Goal: Information Seeking & Learning: Check status

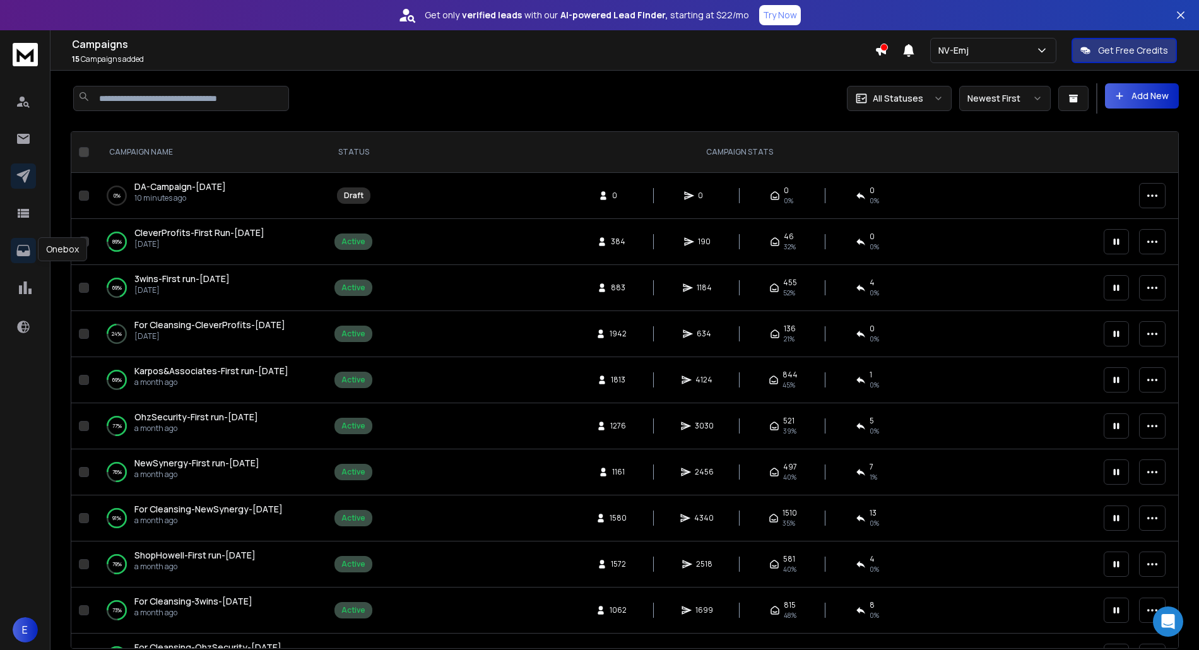
click at [16, 251] on icon at bounding box center [23, 250] width 15 height 15
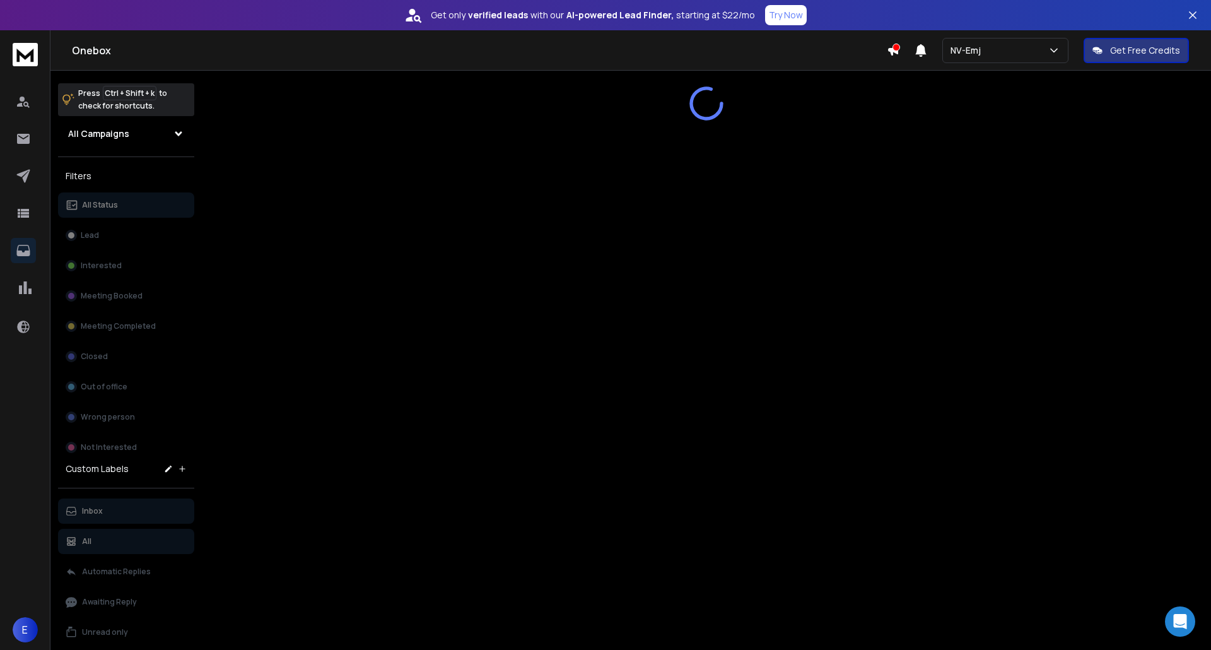
click at [122, 542] on div "Inbox All Automatic Replies Awaiting Reply Unread only Sent Archive" at bounding box center [126, 616] width 136 height 237
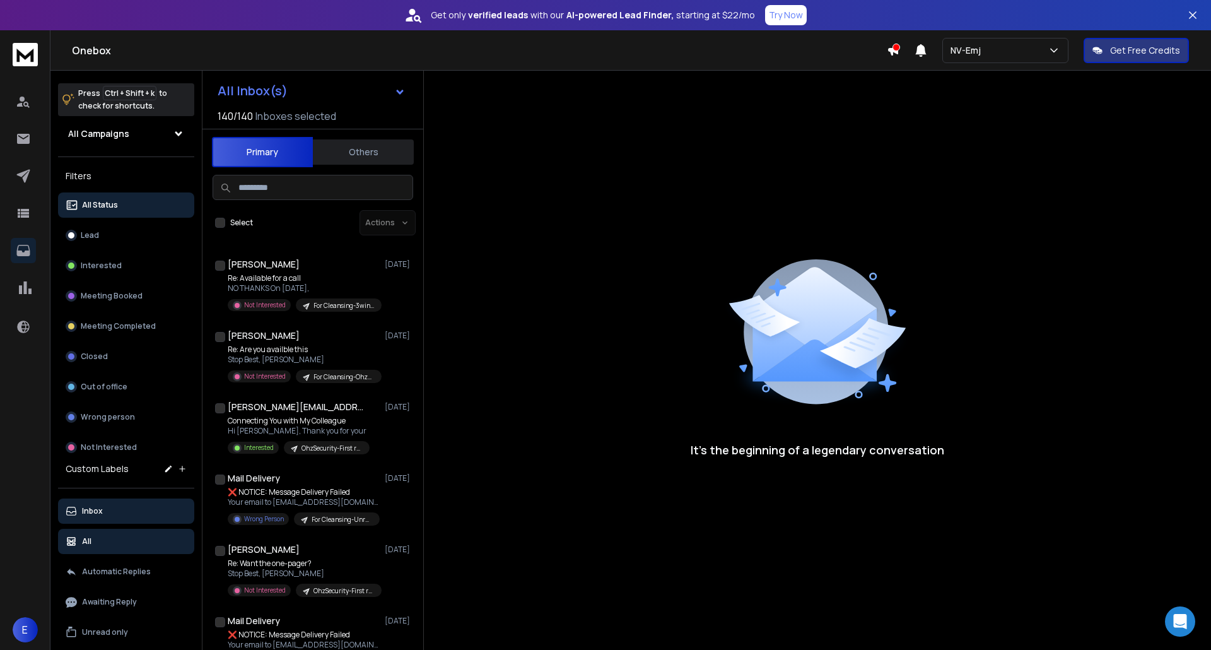
click at [134, 541] on button "All" at bounding box center [126, 541] width 136 height 25
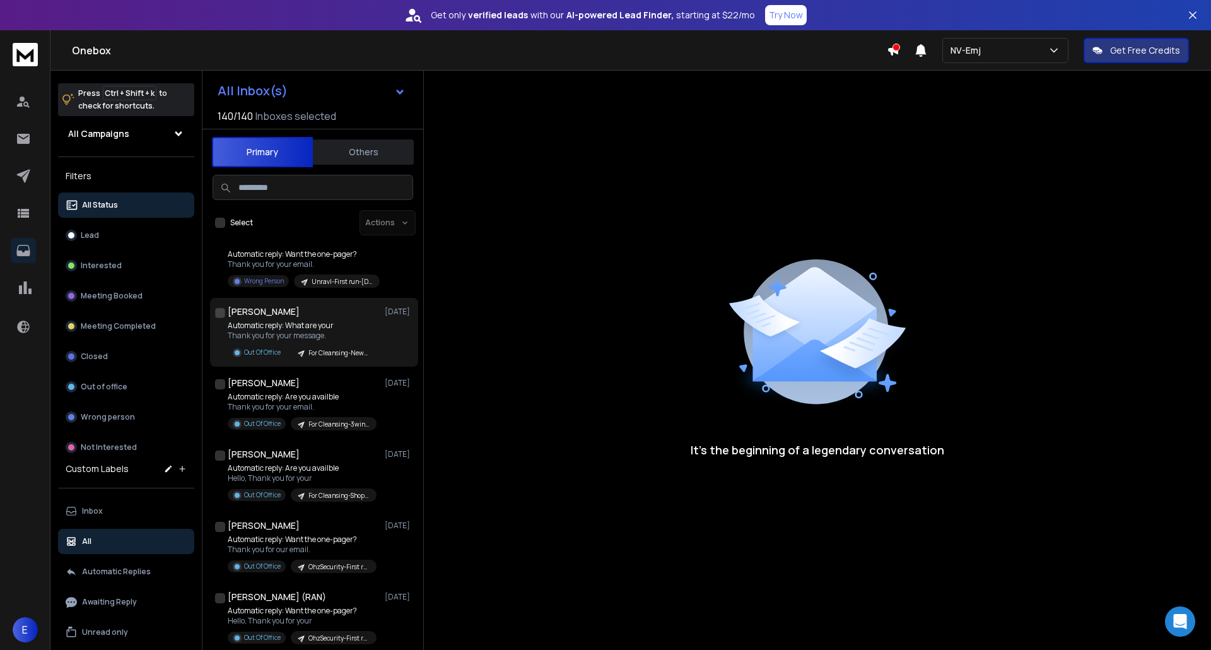
scroll to position [1514, 0]
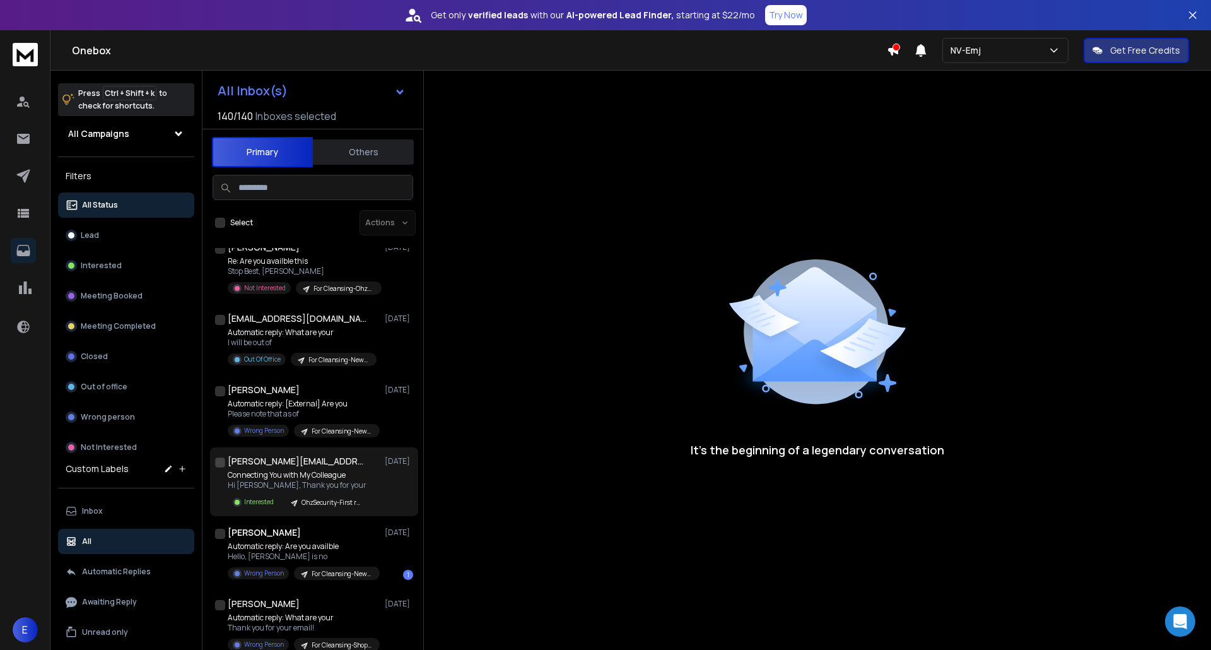
click at [247, 467] on div "[PERSON_NAME][EMAIL_ADDRESS][DOMAIN_NAME] [DATE] Connecting You with My Colleag…" at bounding box center [320, 482] width 185 height 54
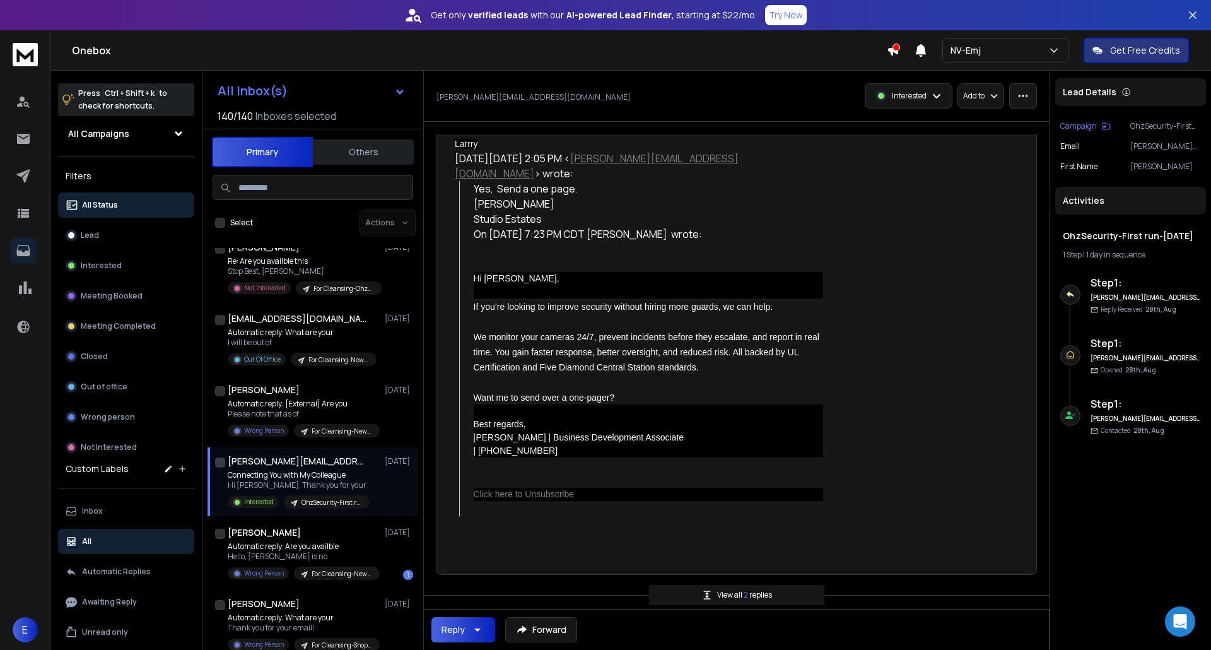
scroll to position [253, 0]
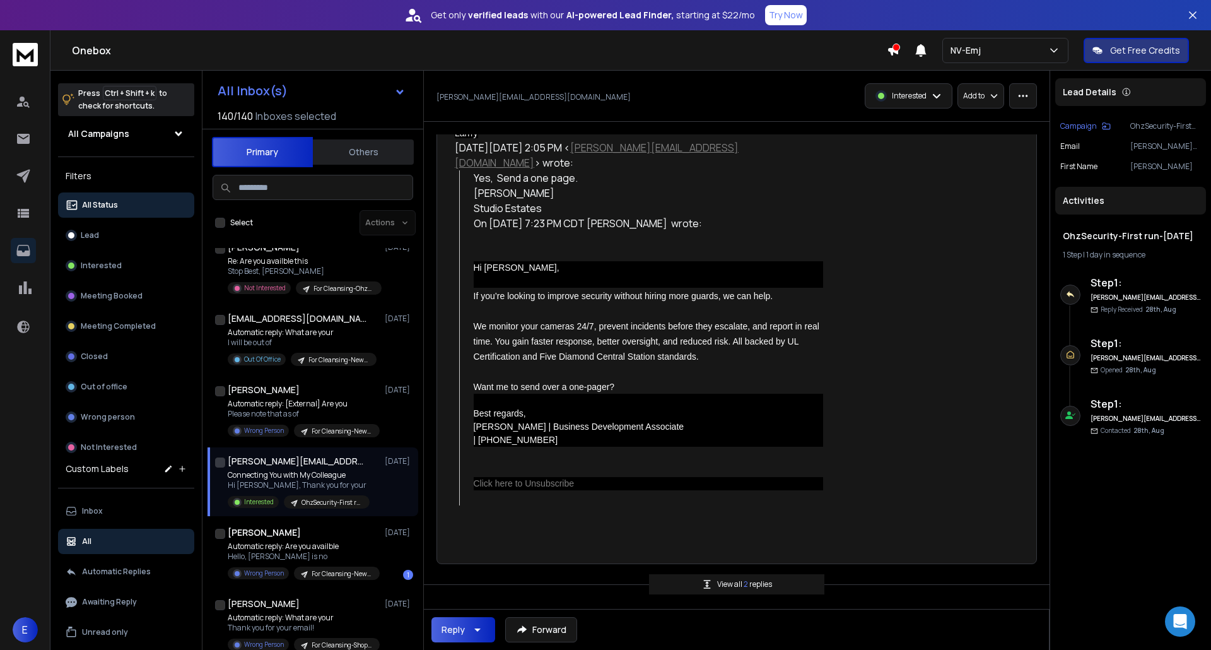
click at [758, 579] on p "View all 2 replies" at bounding box center [744, 584] width 55 height 10
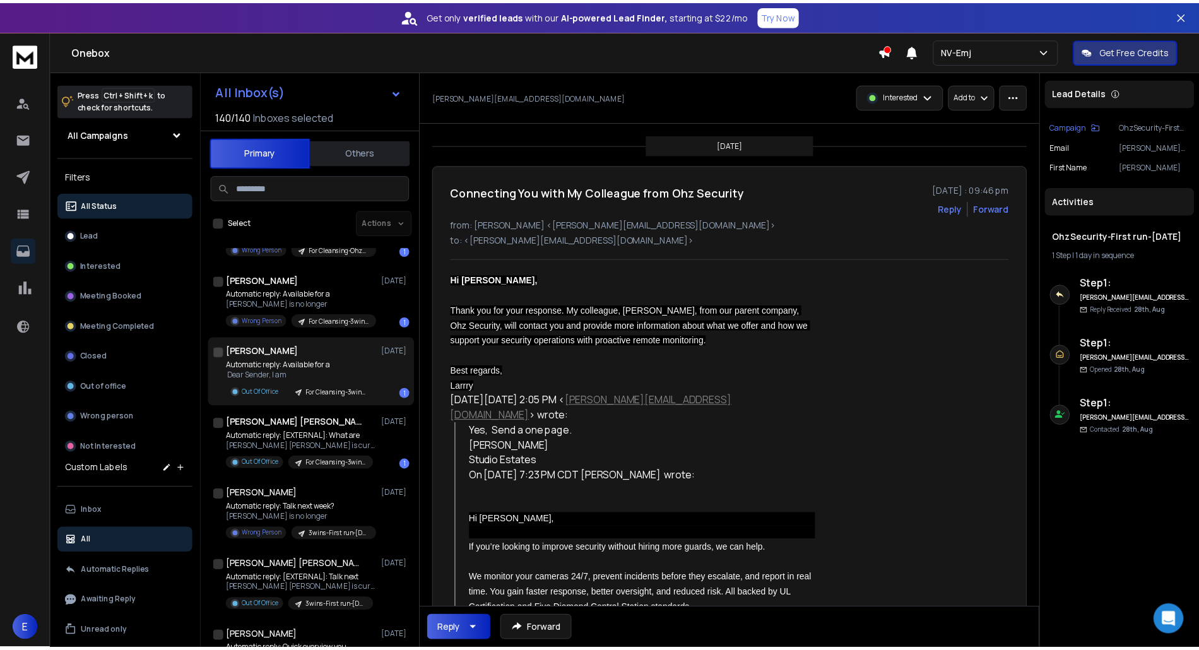
scroll to position [0, 0]
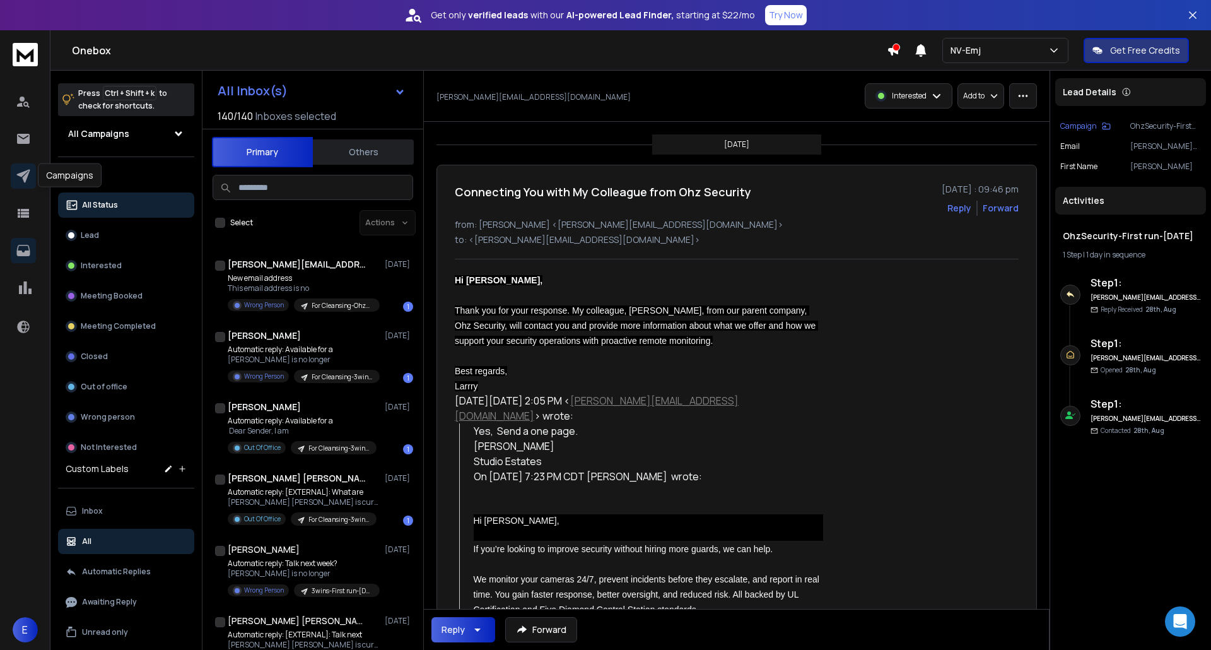
click at [13, 172] on link at bounding box center [23, 175] width 25 height 25
